Goal: Navigation & Orientation: Find specific page/section

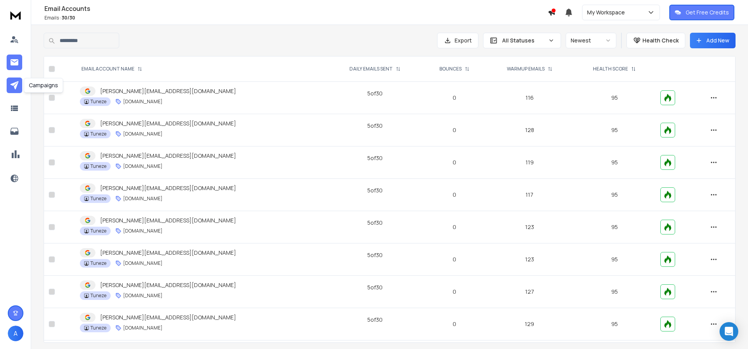
click at [13, 81] on icon at bounding box center [14, 85] width 9 height 9
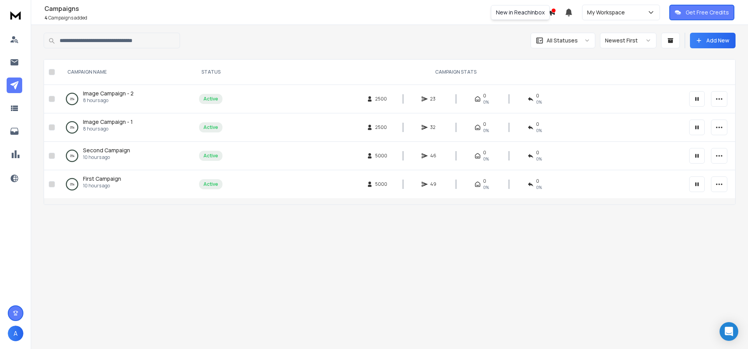
click at [553, 10] on div at bounding box center [553, 10] width 5 height 5
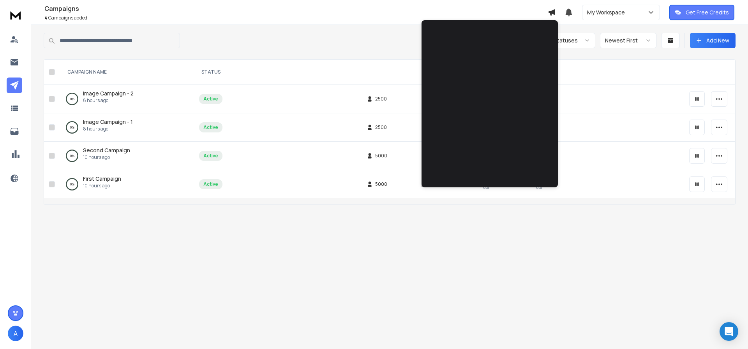
click at [338, 30] on div "Campaigns 4 Campaigns Added All Statuses Newest First Add New CAMPAIGN NAME STA…" at bounding box center [389, 207] width 717 height 365
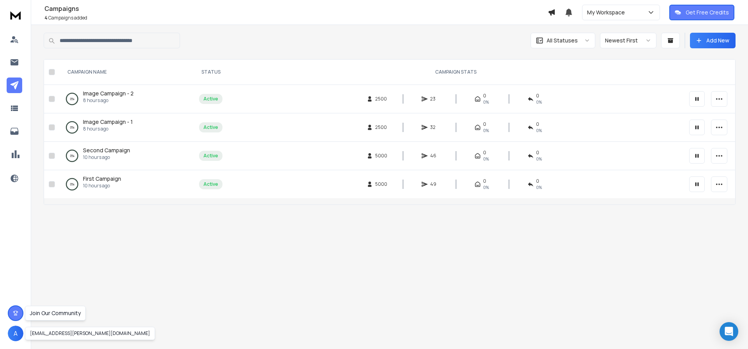
click at [16, 313] on icon at bounding box center [15, 313] width 4 height 4
click at [12, 182] on icon at bounding box center [14, 178] width 9 height 9
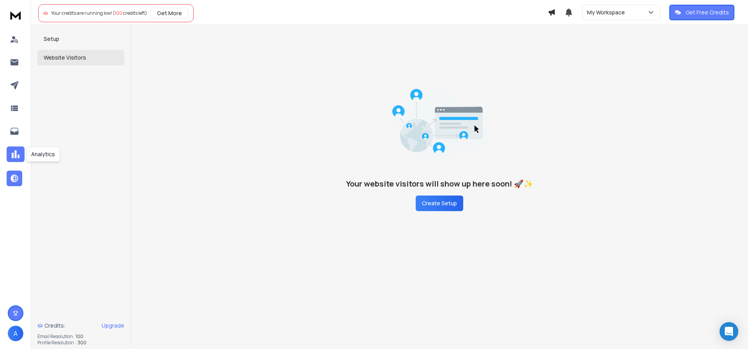
click at [12, 154] on icon at bounding box center [16, 154] width 8 height 8
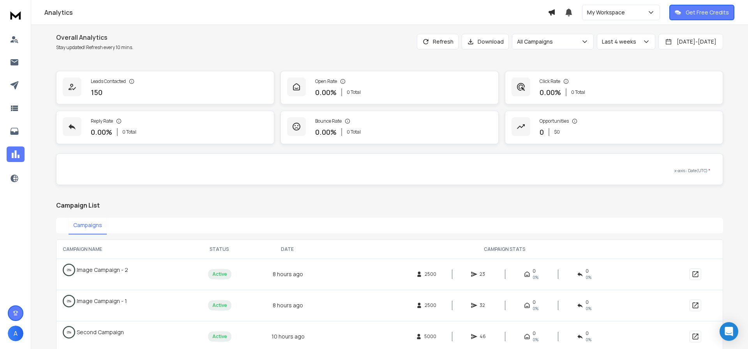
click at [16, 120] on div at bounding box center [16, 110] width 18 height 157
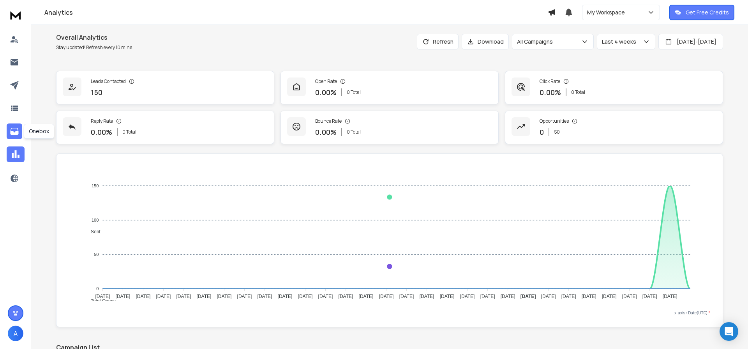
click at [11, 128] on icon at bounding box center [14, 131] width 9 height 9
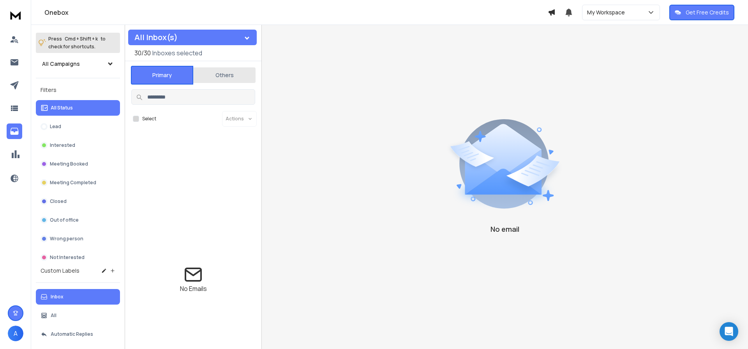
click at [247, 40] on icon at bounding box center [247, 38] width 7 height 7
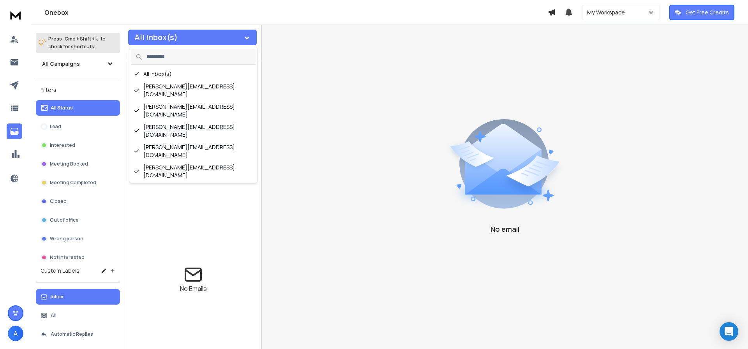
click at [247, 40] on icon at bounding box center [247, 38] width 7 height 7
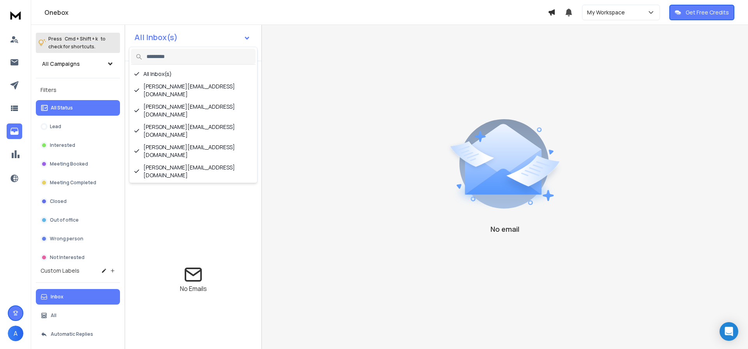
click at [293, 48] on div "No email" at bounding box center [505, 173] width 486 height 297
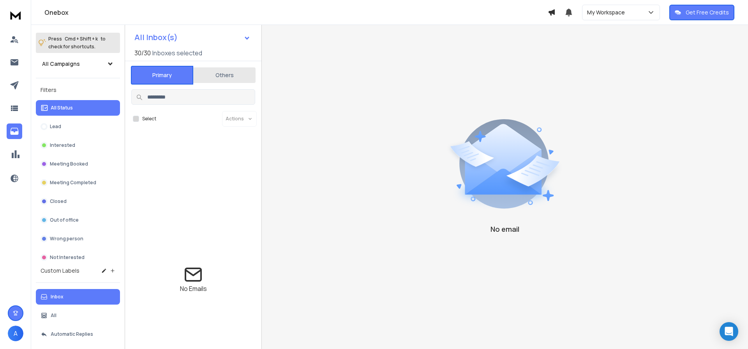
click at [238, 75] on button "Others" at bounding box center [224, 75] width 62 height 17
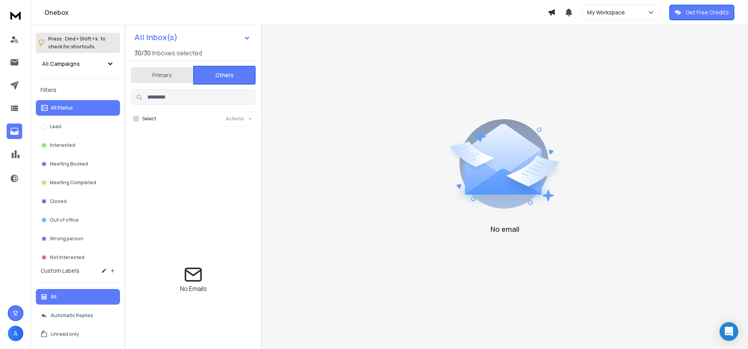
click at [174, 75] on button "Primary" at bounding box center [162, 75] width 62 height 17
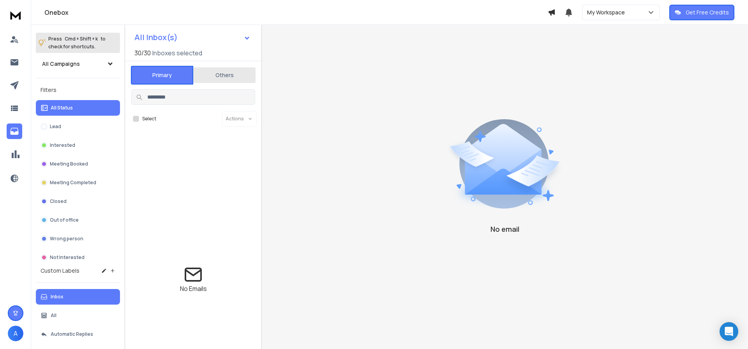
click at [9, 14] on img at bounding box center [16, 15] width 16 height 14
